Goal: Task Accomplishment & Management: Manage account settings

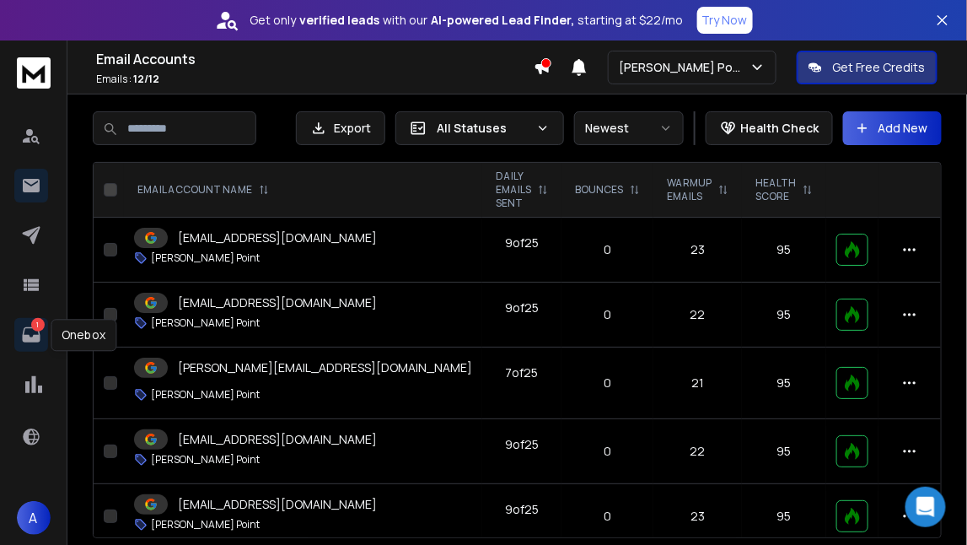
click at [34, 331] on icon at bounding box center [31, 335] width 20 height 20
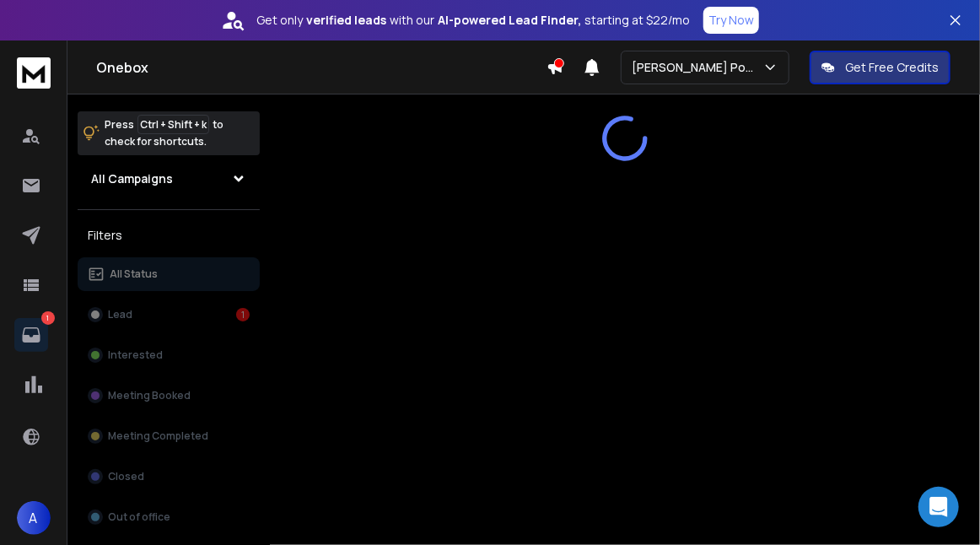
click at [128, 318] on div "All Status Lead 1 Interested Meeting Booked Meeting Completed Closed Out of off…" at bounding box center [169, 436] width 182 height 358
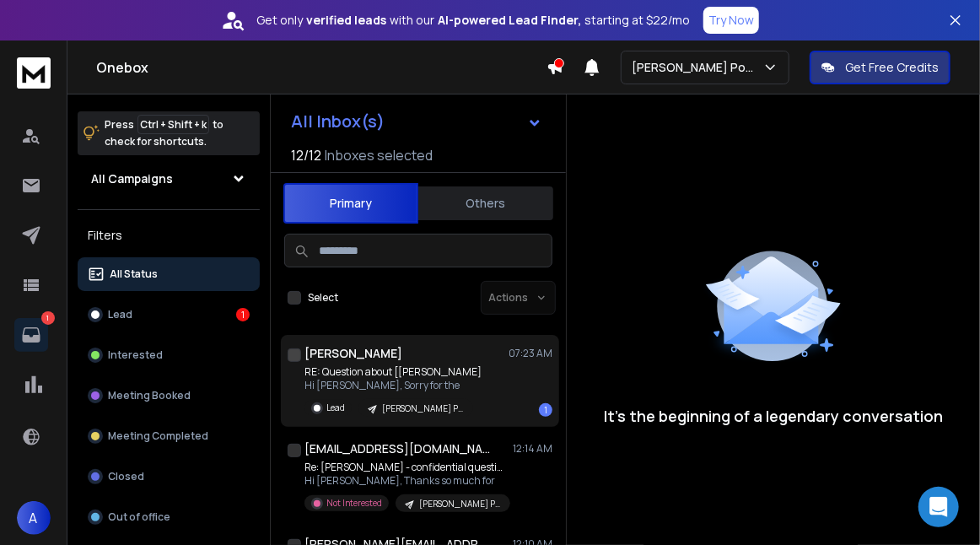
click at [377, 385] on p "Hi [PERSON_NAME], Sorry for the" at bounding box center [392, 385] width 177 height 13
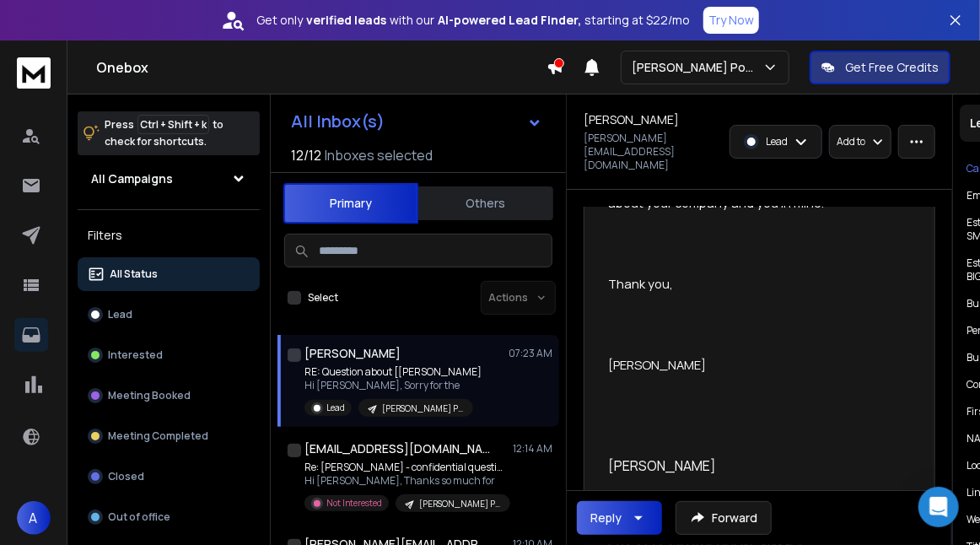
scroll to position [589, 0]
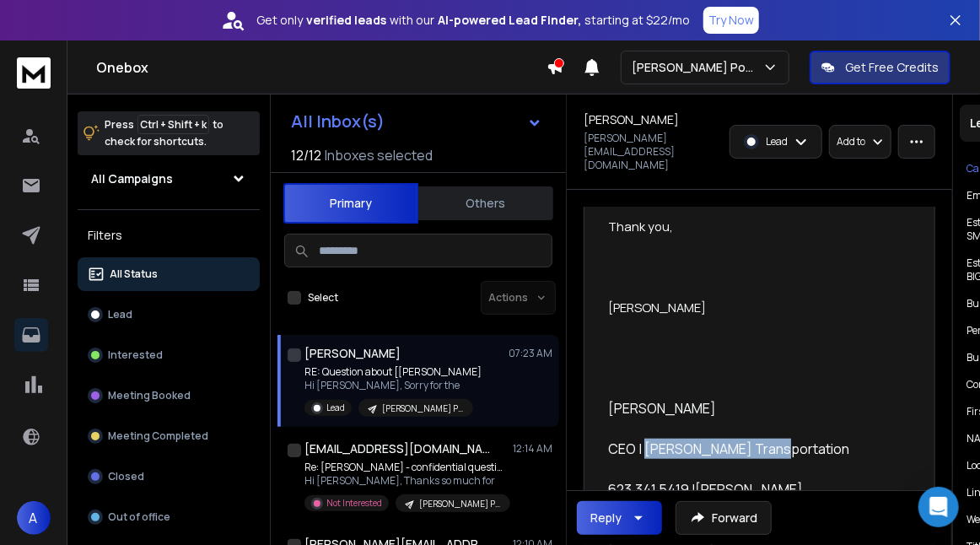
drag, startPoint x: 769, startPoint y: 406, endPoint x: 643, endPoint y: 407, distance: 125.7
click at [643, 439] on p "CEO | [PERSON_NAME] Transportation" at bounding box center [752, 449] width 289 height 20
copy span "[PERSON_NAME] Transportation"
click at [632, 519] on icon "button" at bounding box center [638, 518] width 20 height 20
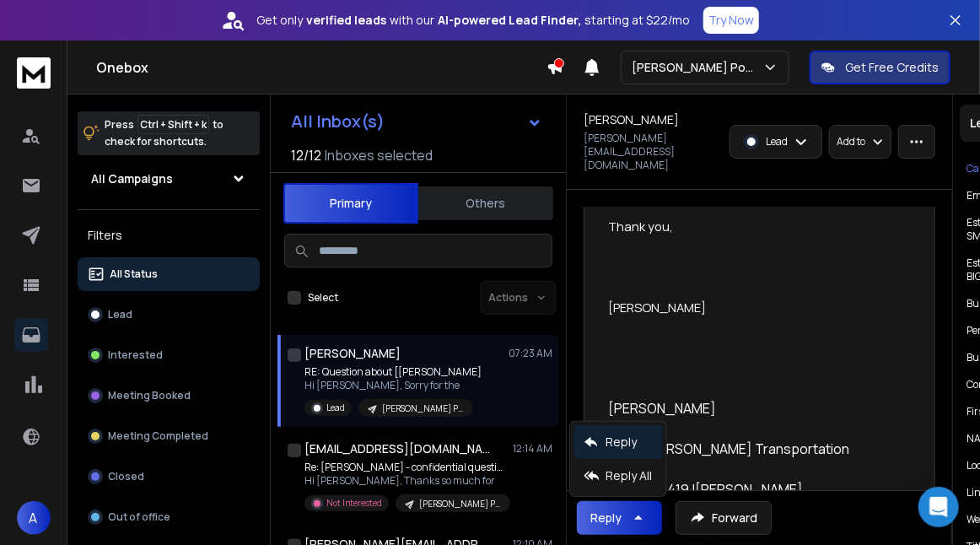
click at [624, 448] on p "Reply" at bounding box center [621, 441] width 31 height 17
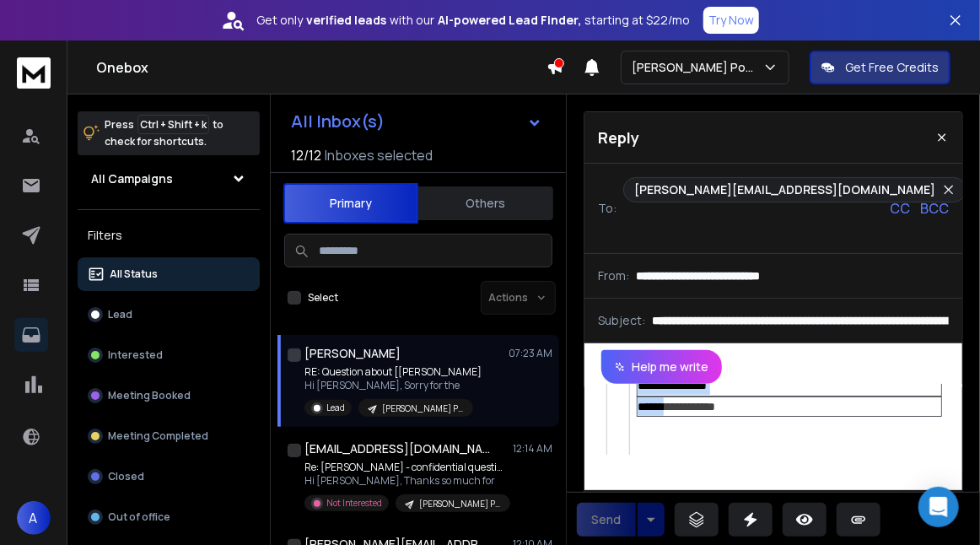
scroll to position [1630, 0]
drag, startPoint x: 600, startPoint y: 461, endPoint x: 719, endPoint y: 447, distance: 118.9
click at [719, 447] on div "**********" at bounding box center [771, 437] width 374 height 106
copy div "**********"
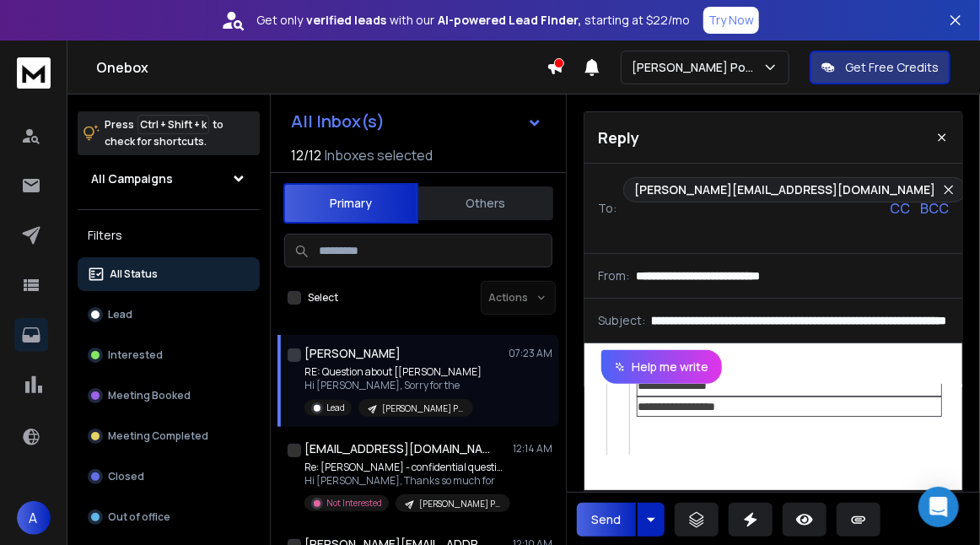
drag, startPoint x: 658, startPoint y: 319, endPoint x: 1019, endPoint y: 319, distance: 360.9
click at [979, 319] on html "Get only verified leads with our AI-powered Lead Finder, starting at $22/mo Try…" at bounding box center [490, 272] width 980 height 545
drag, startPoint x: 632, startPoint y: 190, endPoint x: 811, endPoint y: 196, distance: 178.9
click at [811, 196] on div "[PERSON_NAME][EMAIL_ADDRESS][DOMAIN_NAME]" at bounding box center [794, 189] width 343 height 25
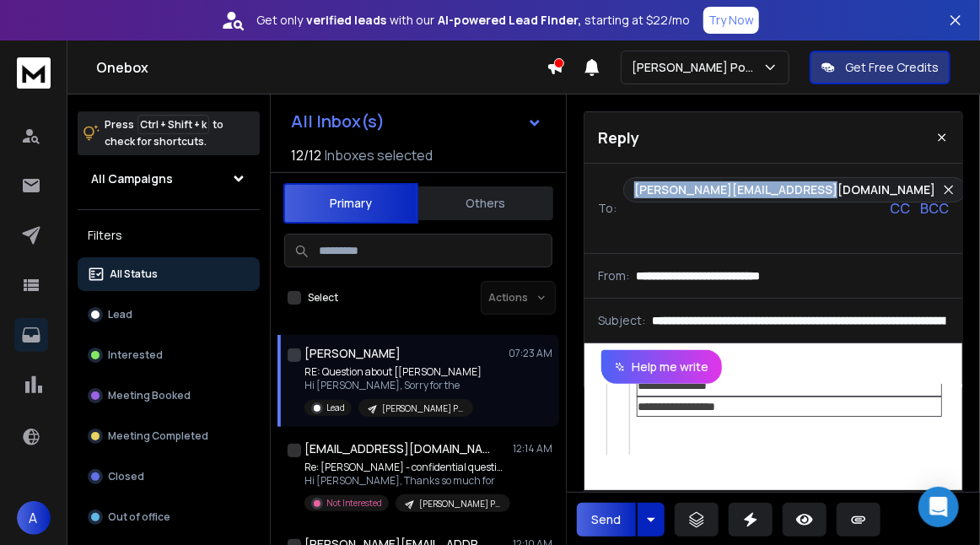
copy p "[PERSON_NAME][EMAIL_ADDRESS][DOMAIN_NAME]"
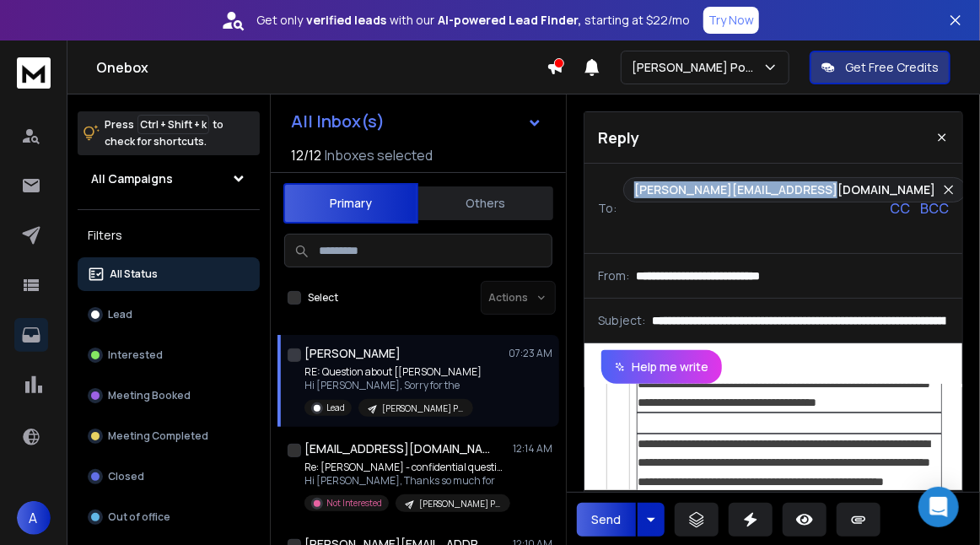
scroll to position [871, 0]
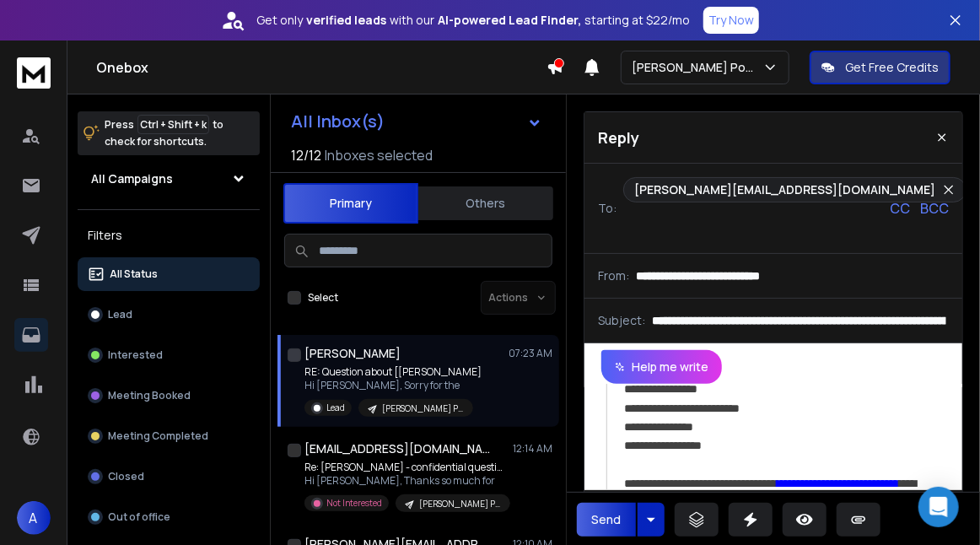
click at [363, 362] on div "[PERSON_NAME] 07:23 AM RE: Question about [[PERSON_NAME] Hi [PERSON_NAME], Sorr…" at bounding box center [428, 381] width 248 height 72
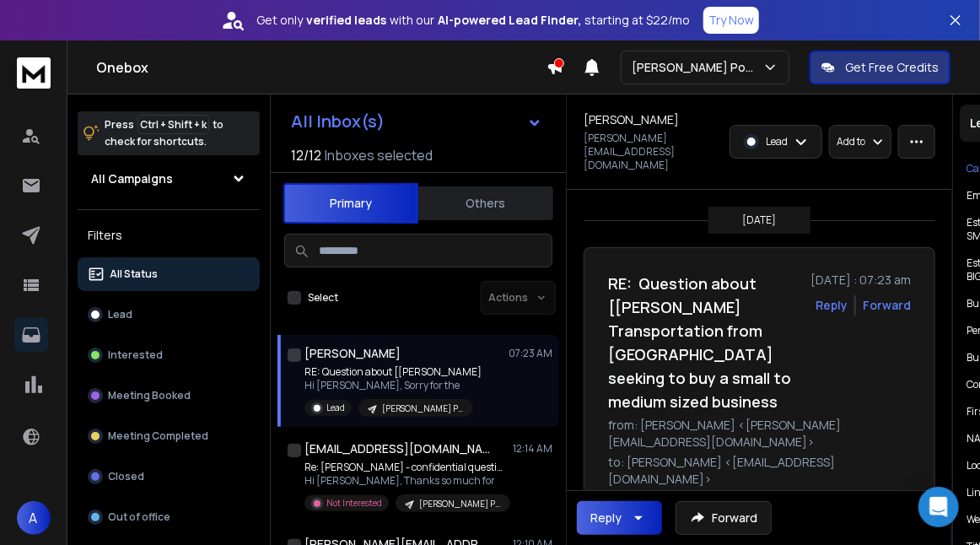
click at [796, 126] on div "Lead" at bounding box center [775, 142] width 91 height 32
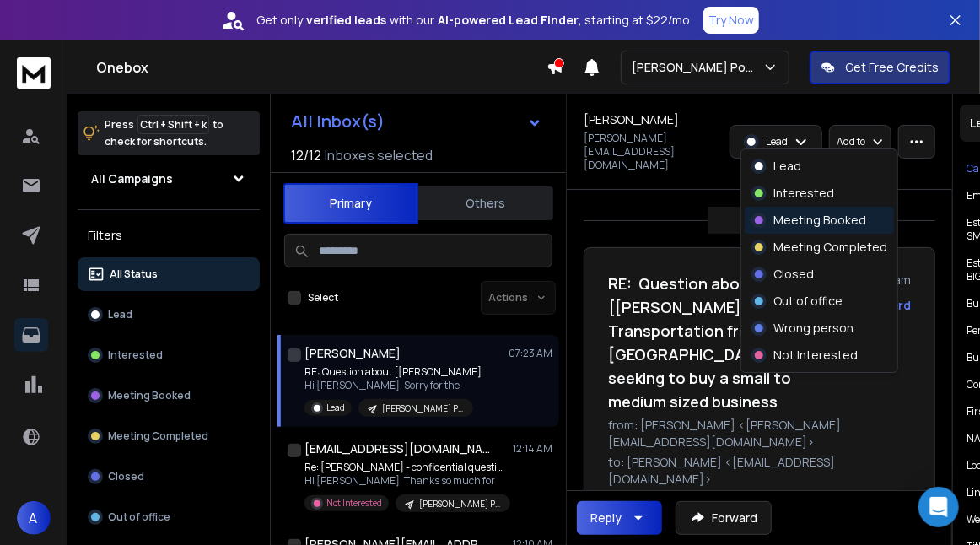
click at [795, 225] on p "Meeting Booked" at bounding box center [819, 220] width 93 height 17
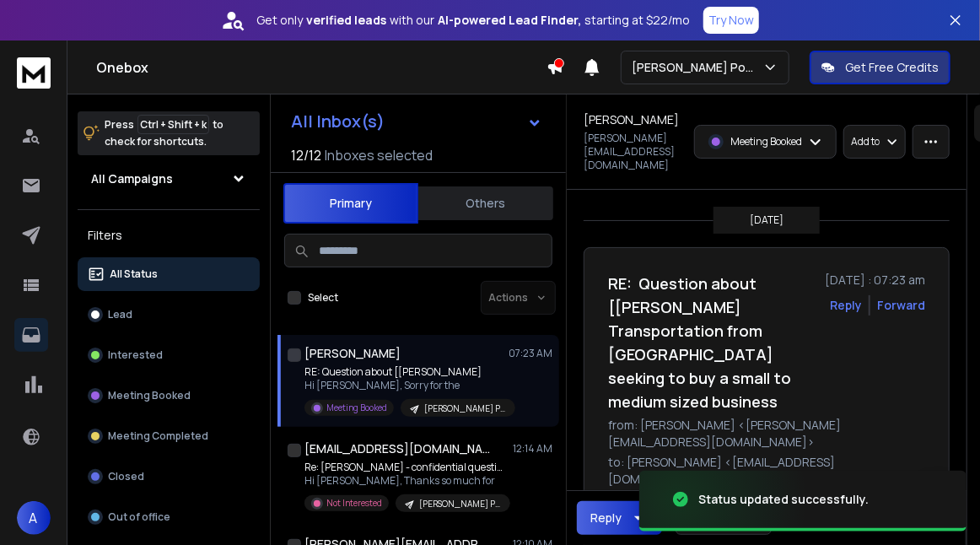
click at [119, 271] on p "All Status" at bounding box center [134, 273] width 48 height 13
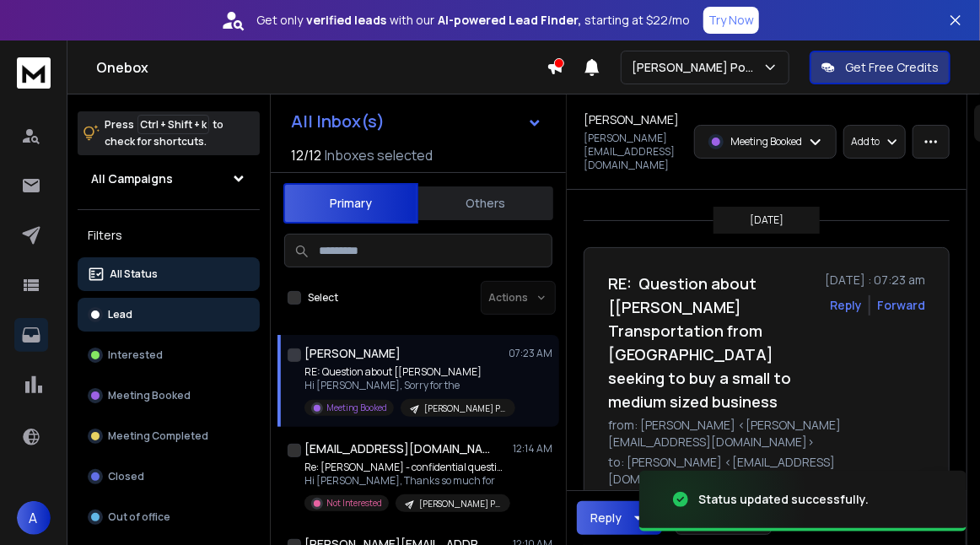
click at [117, 298] on button "Lead" at bounding box center [169, 315] width 182 height 34
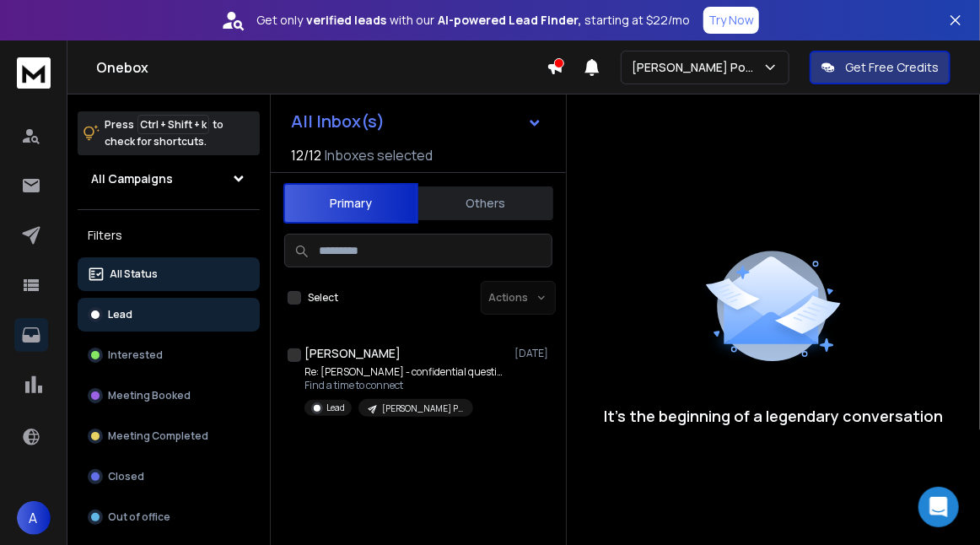
click at [147, 275] on p "All Status" at bounding box center [134, 273] width 48 height 13
